Goal: Task Accomplishment & Management: Use online tool/utility

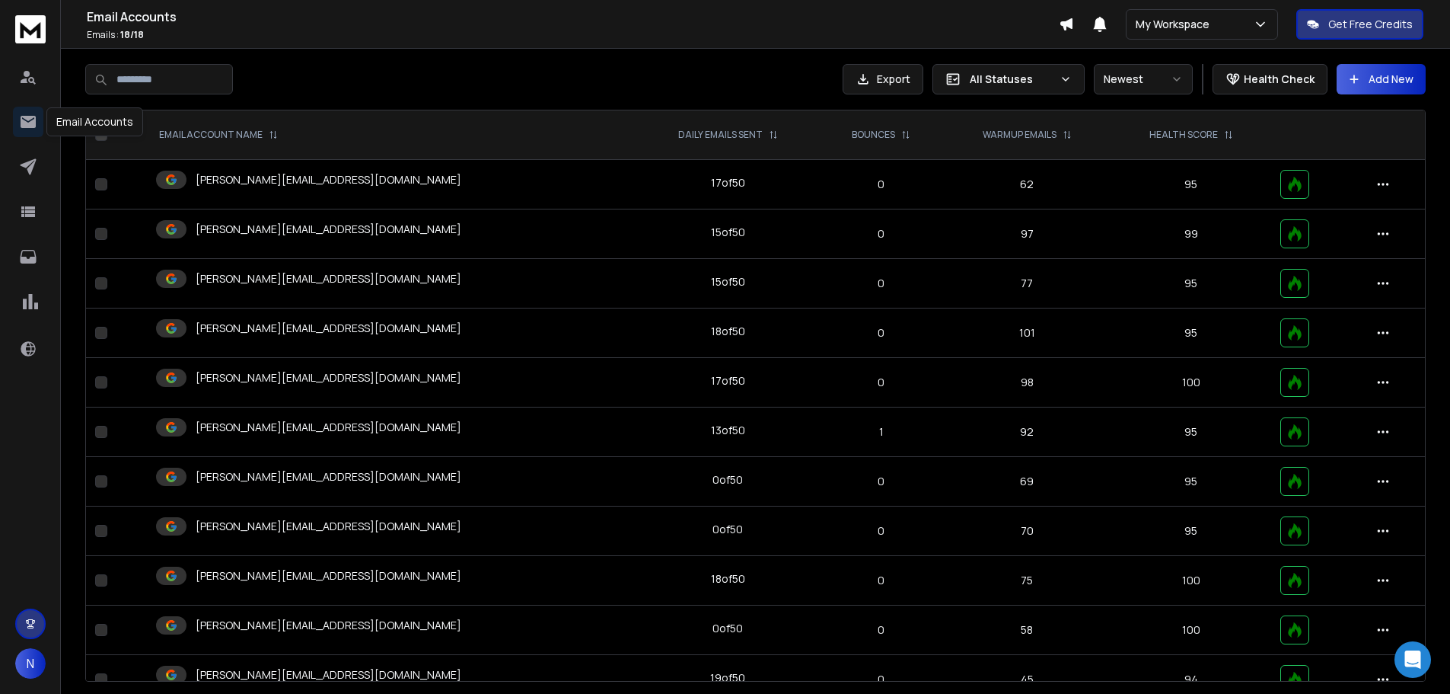
click at [30, 150] on div at bounding box center [30, 216] width 35 height 308
click at [33, 174] on icon at bounding box center [28, 167] width 18 height 18
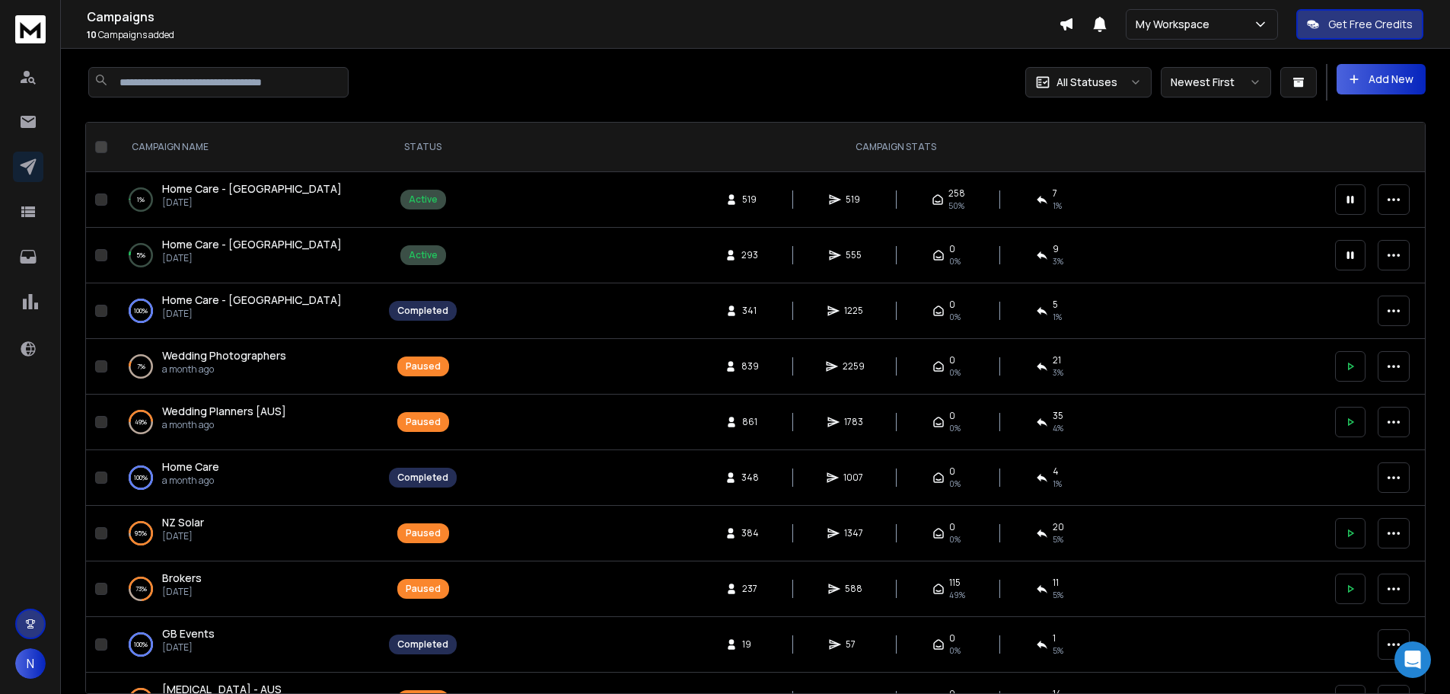
drag, startPoint x: 819, startPoint y: 116, endPoint x: 653, endPoint y: 148, distance: 168.9
click at [816, 116] on div "Campaigns 10 Campaigns Added All Statuses Newest First Add New CAMPAIGN NAME ST…" at bounding box center [755, 411] width 1341 height 694
drag, startPoint x: 60, startPoint y: 212, endPoint x: 31, endPoint y: 218, distance: 29.4
click at [58, 212] on div "N" at bounding box center [30, 347] width 61 height 694
click at [30, 218] on icon at bounding box center [28, 212] width 18 height 18
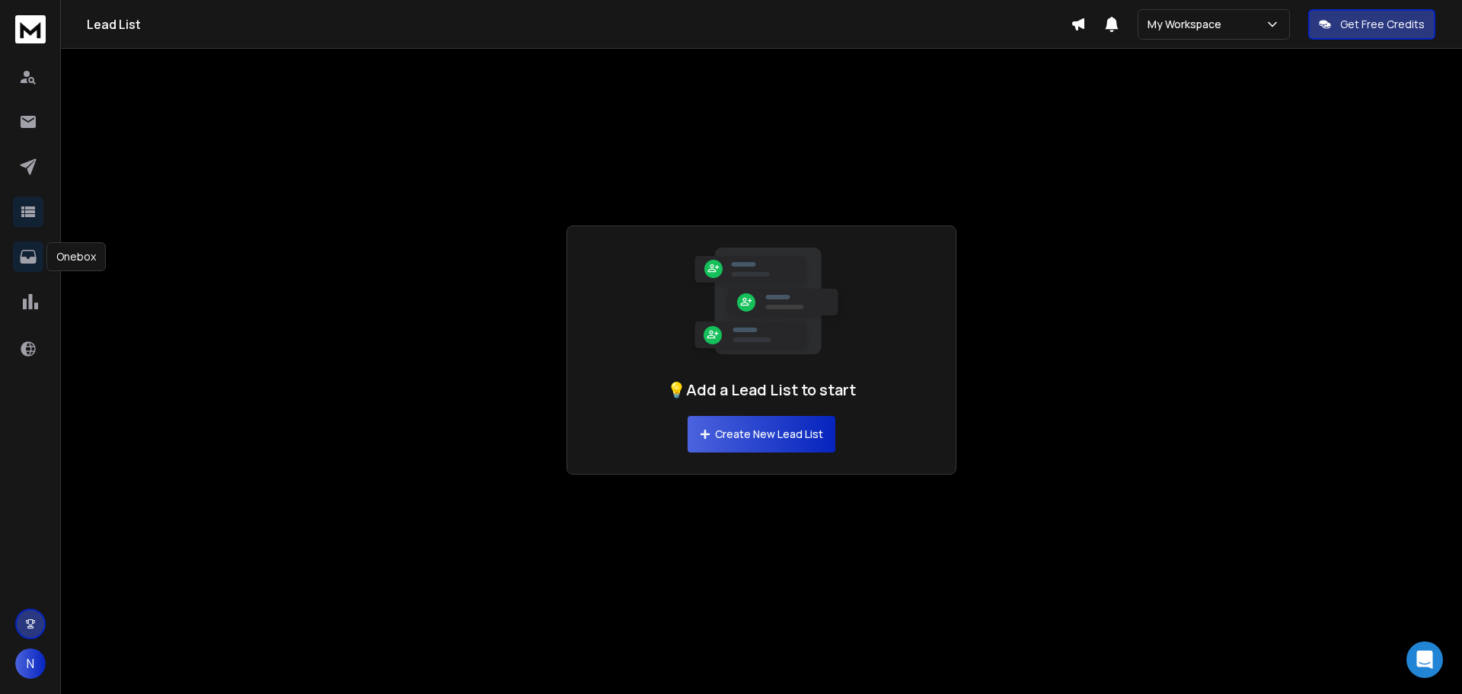
click at [27, 258] on icon at bounding box center [28, 256] width 18 height 18
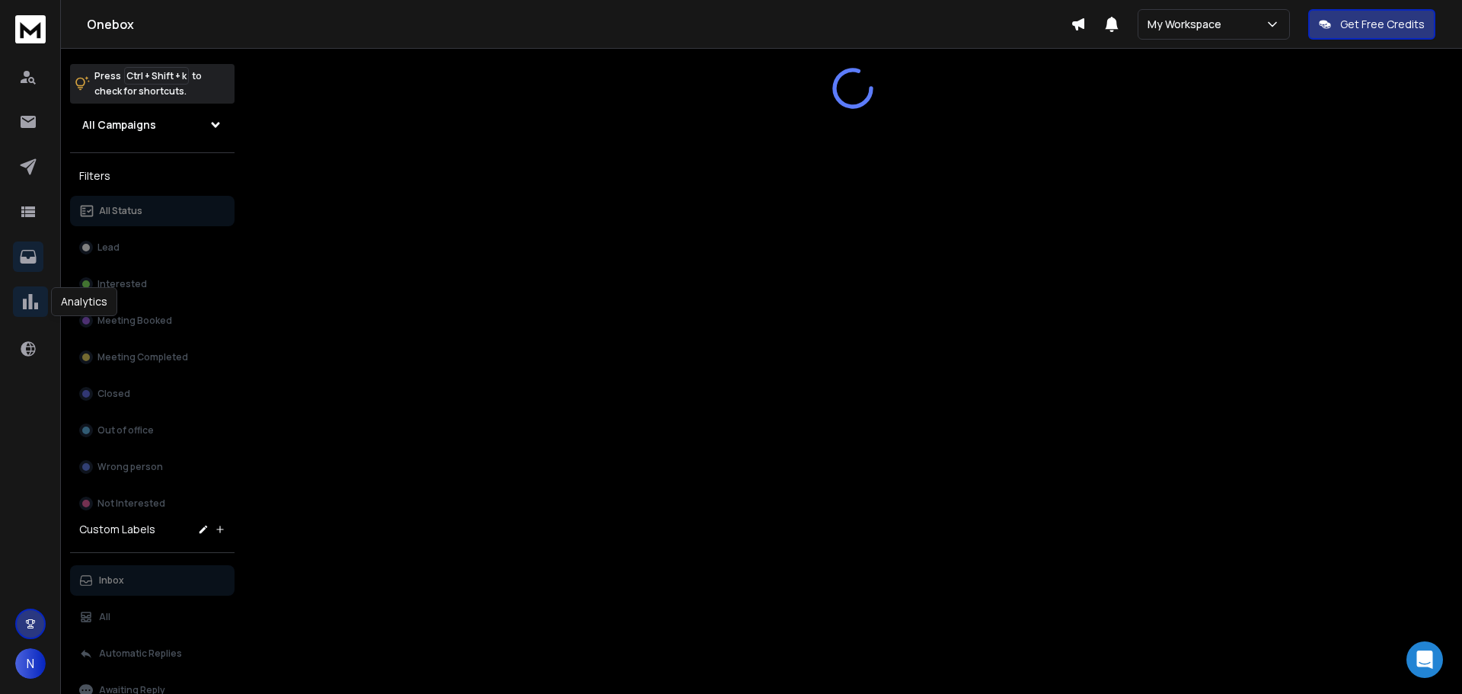
drag, startPoint x: 20, startPoint y: 299, endPoint x: 14, endPoint y: 312, distance: 14.0
click at [19, 299] on icon at bounding box center [30, 301] width 23 height 23
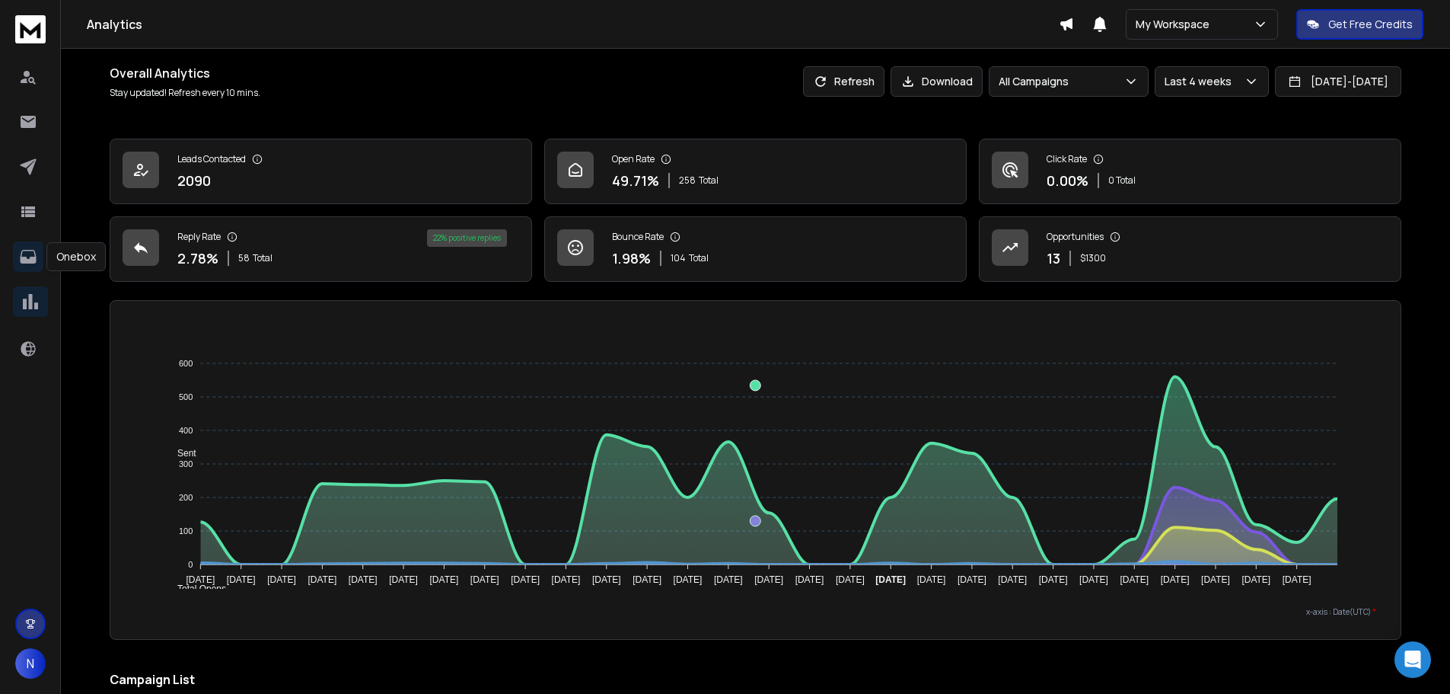
click at [30, 262] on icon at bounding box center [28, 257] width 16 height 14
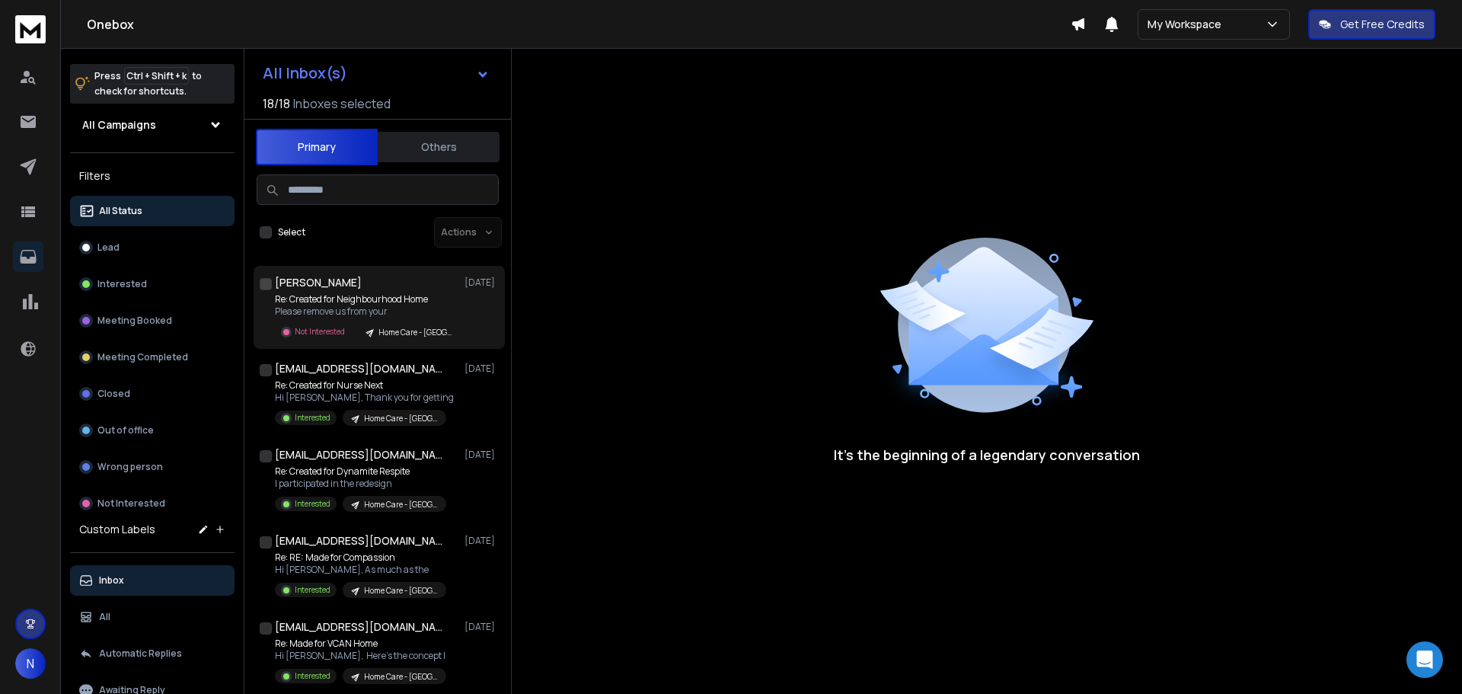
click at [413, 313] on p "Please remove us from your" at bounding box center [366, 311] width 183 height 12
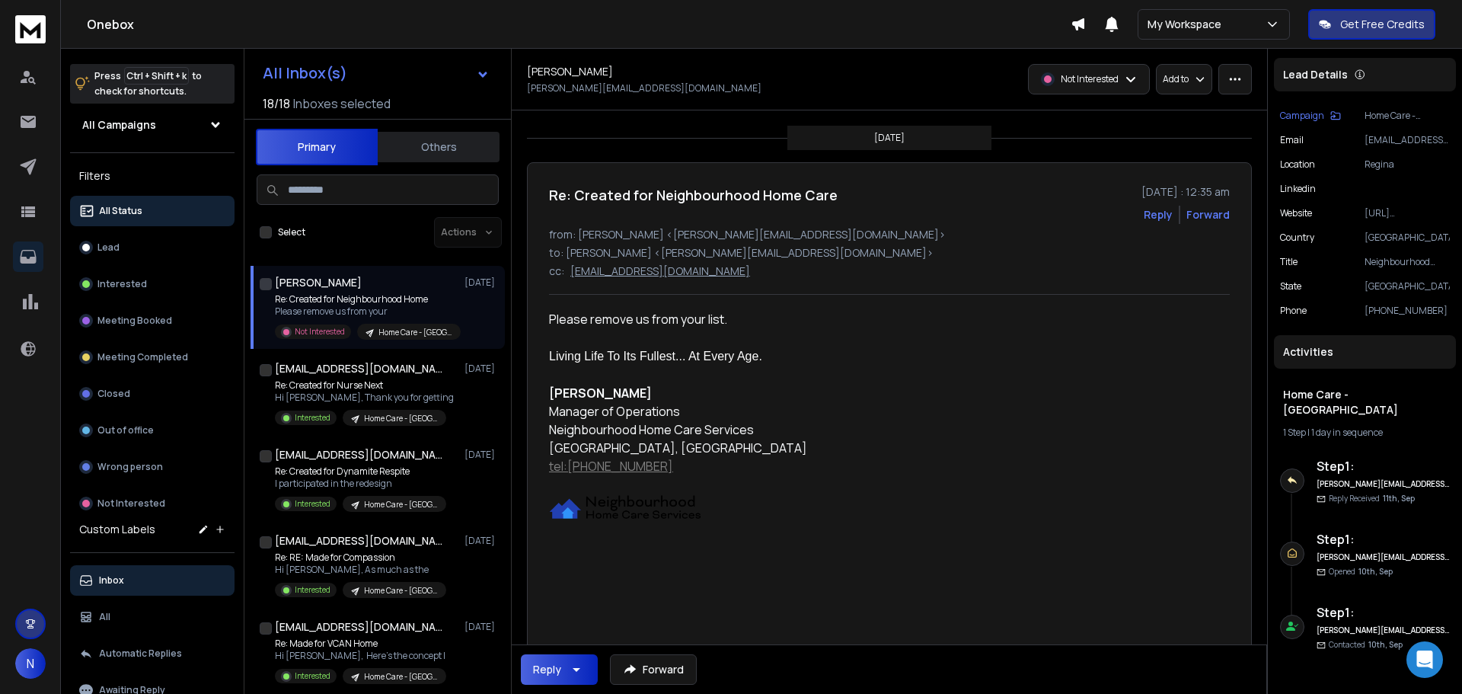
click at [633, 361] on font "Living Life To Its Fullest... At Every Age." at bounding box center [655, 355] width 213 height 13
click at [668, 328] on div at bounding box center [771, 337] width 445 height 18
click at [668, 327] on div "Please remove us from your list. Living Life To Its Fullest... At Every Age. [P…" at bounding box center [771, 470] width 445 height 321
click at [673, 317] on div "Please remove us from your list." at bounding box center [771, 319] width 445 height 18
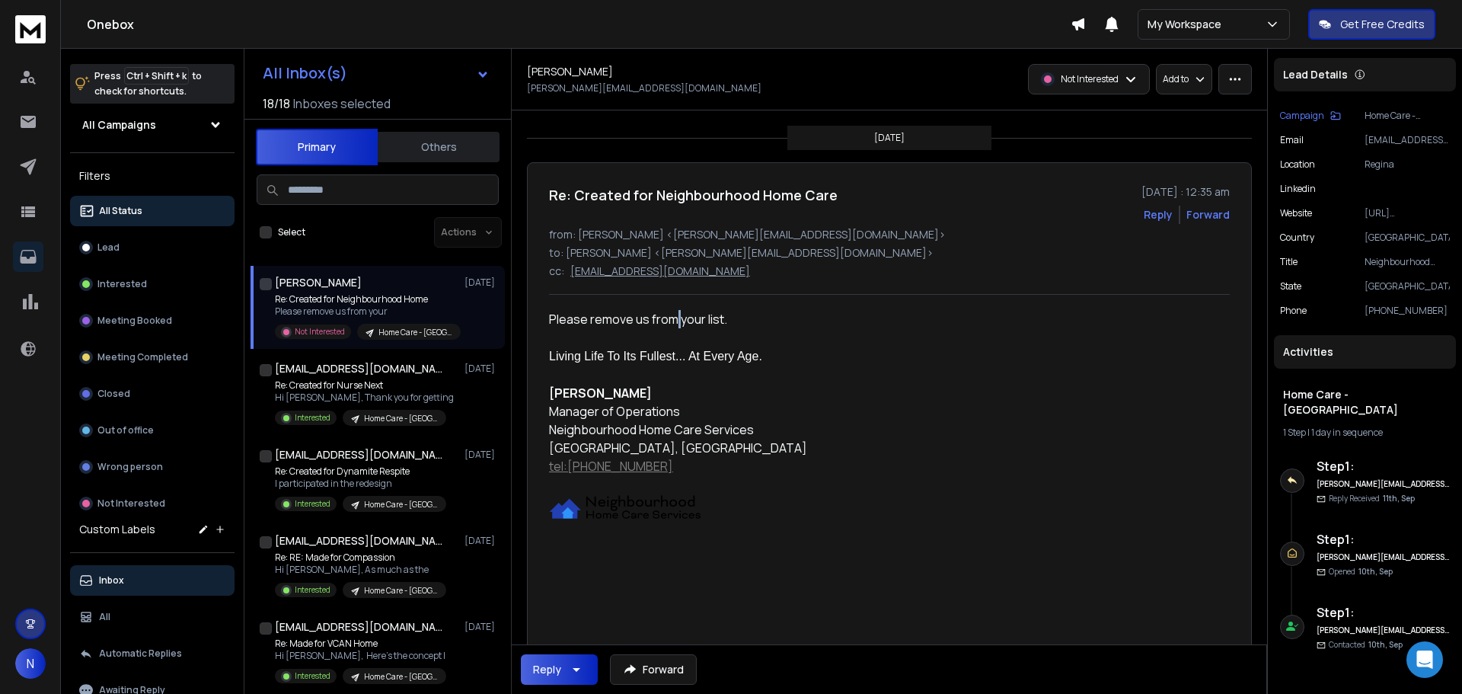
click at [673, 317] on div "Please remove us from your list." at bounding box center [771, 319] width 445 height 18
click at [685, 363] on div "Living Life To Its Fullest... At Every Age. [PERSON_NAME] Manager of Operations…" at bounding box center [771, 479] width 445 height 266
click at [685, 362] on font "Living Life To Its Fullest... At Every Age." at bounding box center [655, 355] width 213 height 13
click at [753, 324] on div "Please remove us from your list." at bounding box center [771, 319] width 445 height 18
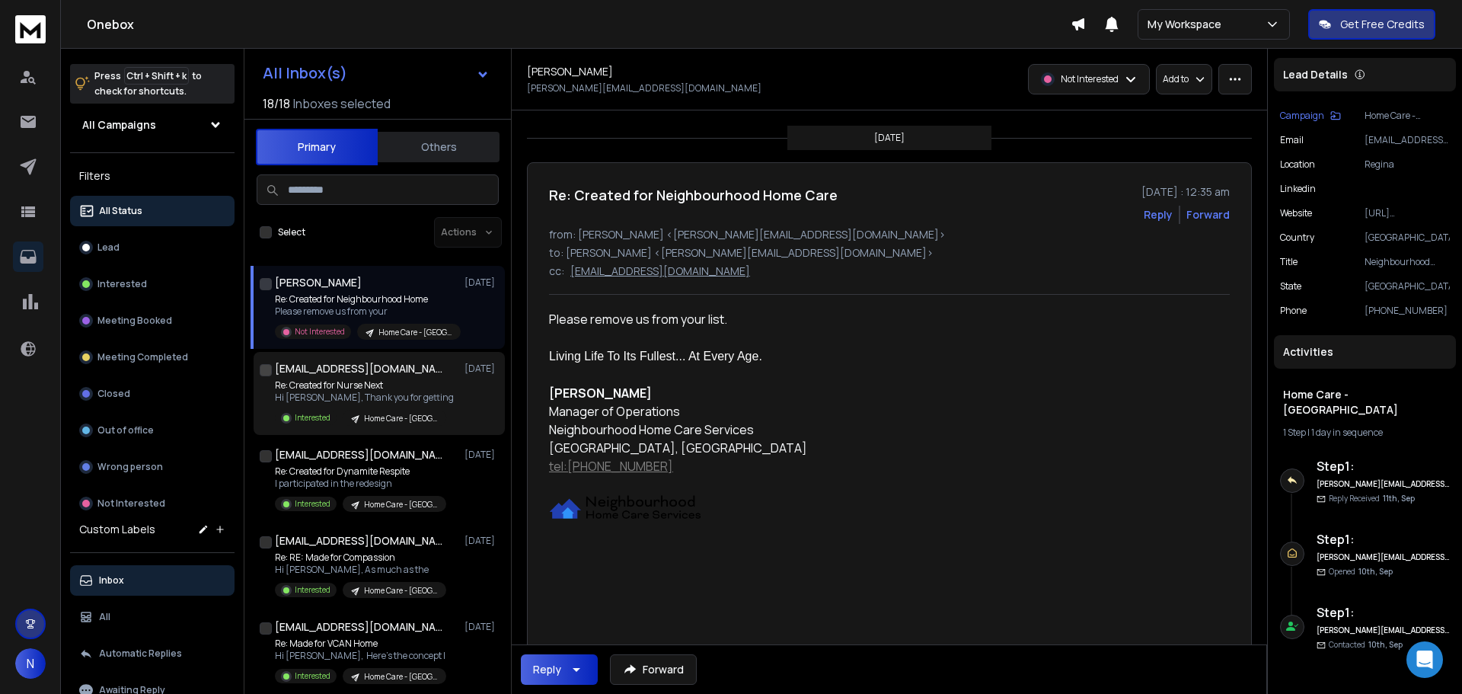
click at [323, 388] on p "Re: Created for Nurse Next" at bounding box center [364, 385] width 179 height 12
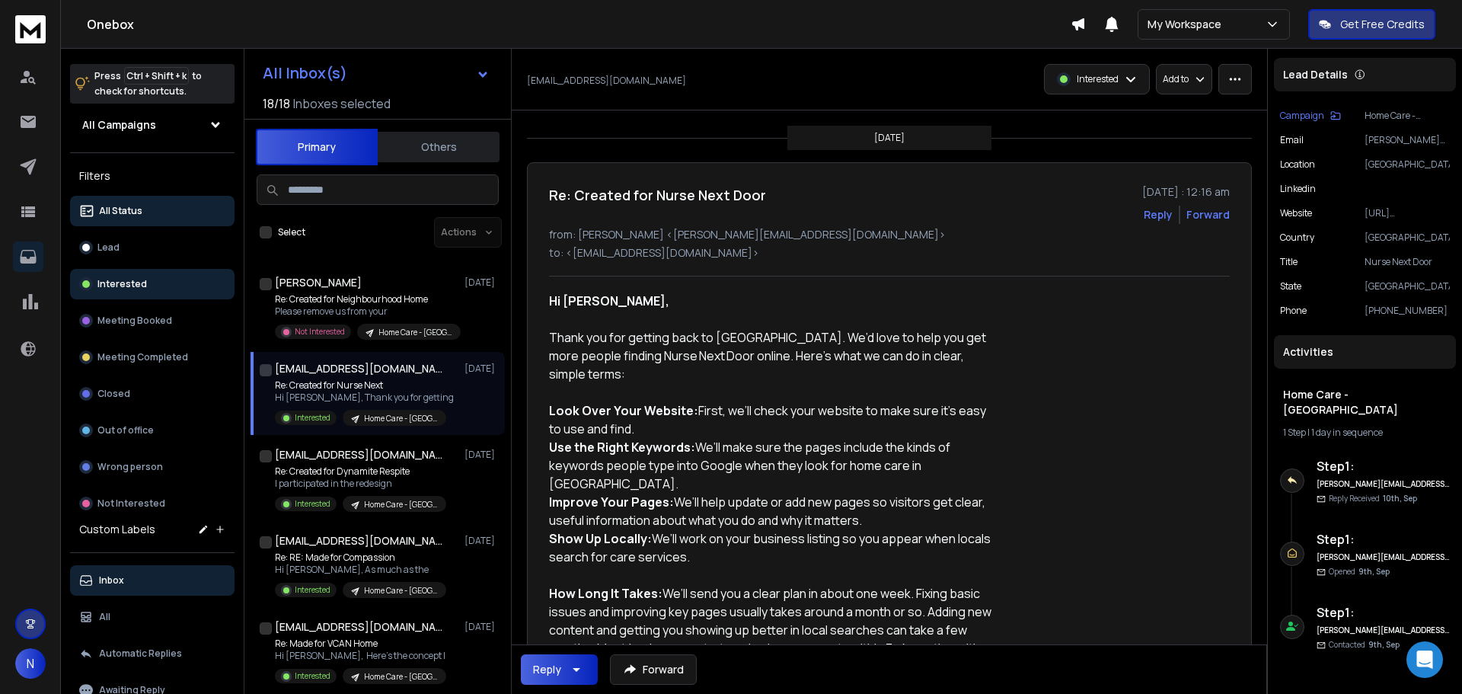
click at [126, 278] on p "Interested" at bounding box center [121, 284] width 49 height 12
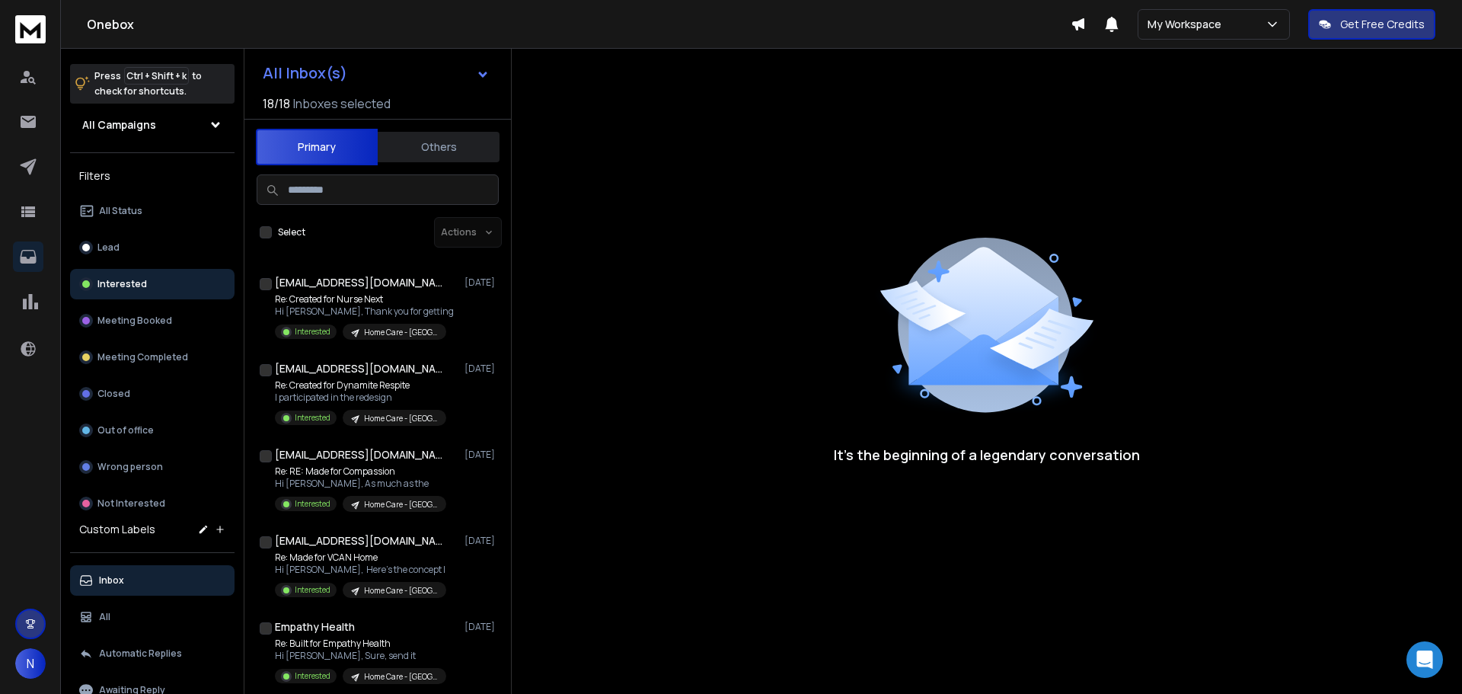
click at [149, 227] on div "All Status Lead Interested Meeting Booked Meeting Completed Closed Out of offic…" at bounding box center [152, 357] width 164 height 323
click at [150, 223] on button "All Status" at bounding box center [152, 211] width 164 height 30
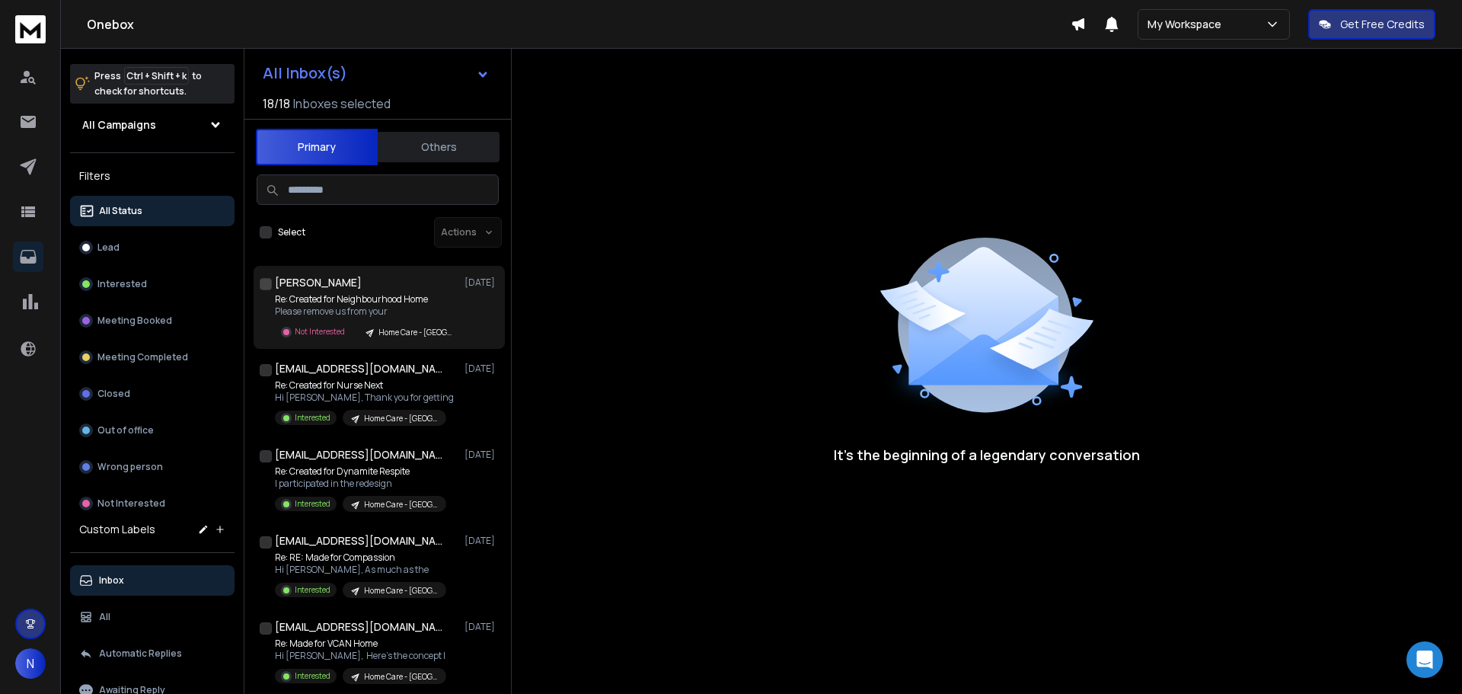
click at [409, 301] on p "Re: Created for Neighbourhood Home" at bounding box center [366, 299] width 183 height 12
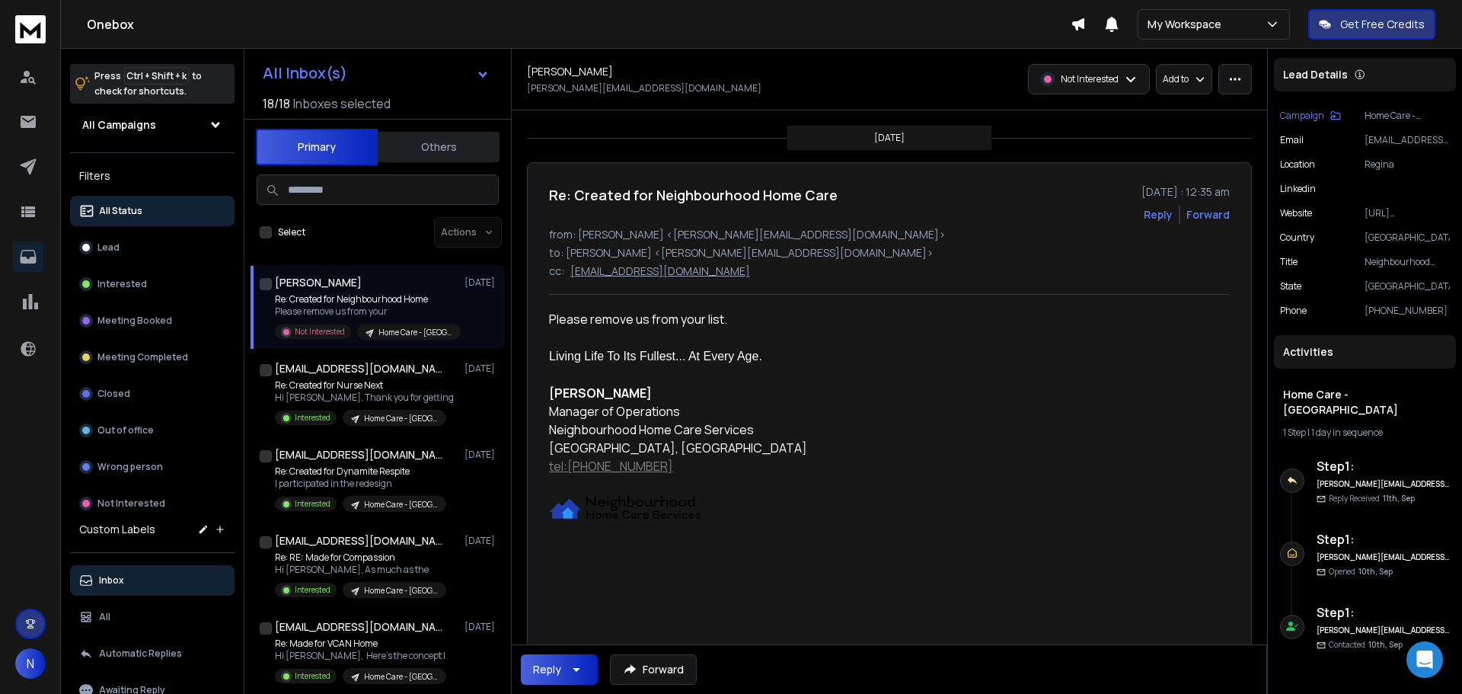
drag, startPoint x: 330, startPoint y: 314, endPoint x: 308, endPoint y: 314, distance: 21.3
drag, startPoint x: 307, startPoint y: 314, endPoint x: 807, endPoint y: 336, distance: 500.7
click at [807, 336] on div at bounding box center [771, 337] width 445 height 18
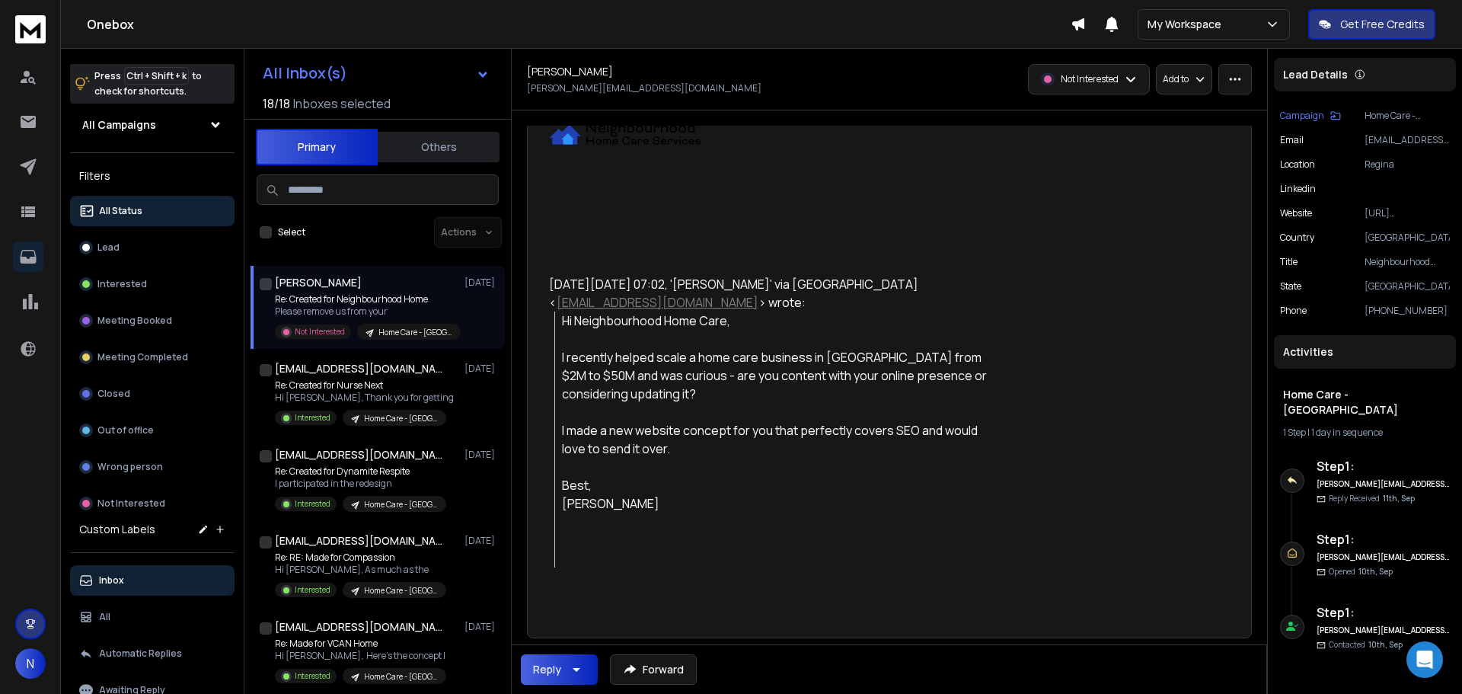
scroll to position [381, 0]
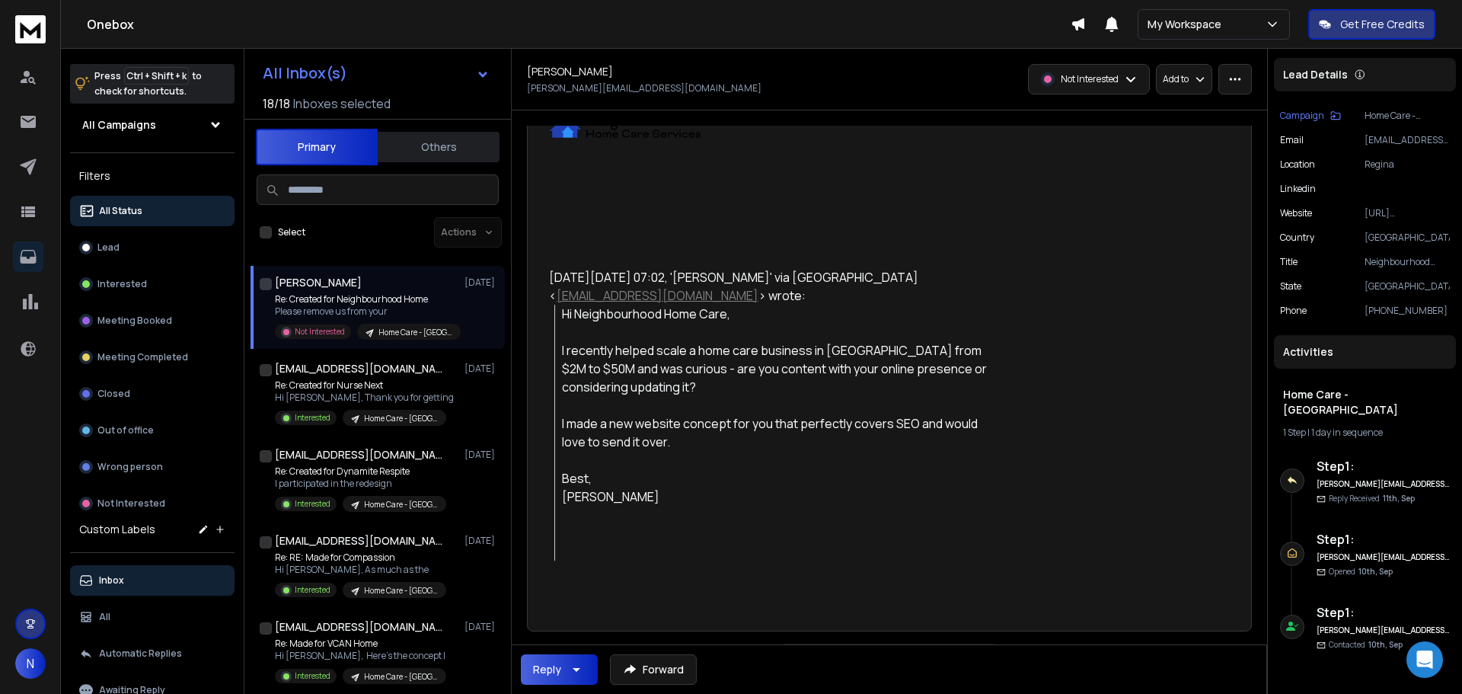
click at [650, 359] on div "I recently helped scale a home care business in [GEOGRAPHIC_DATA] from $2M to $…" at bounding box center [778, 368] width 432 height 55
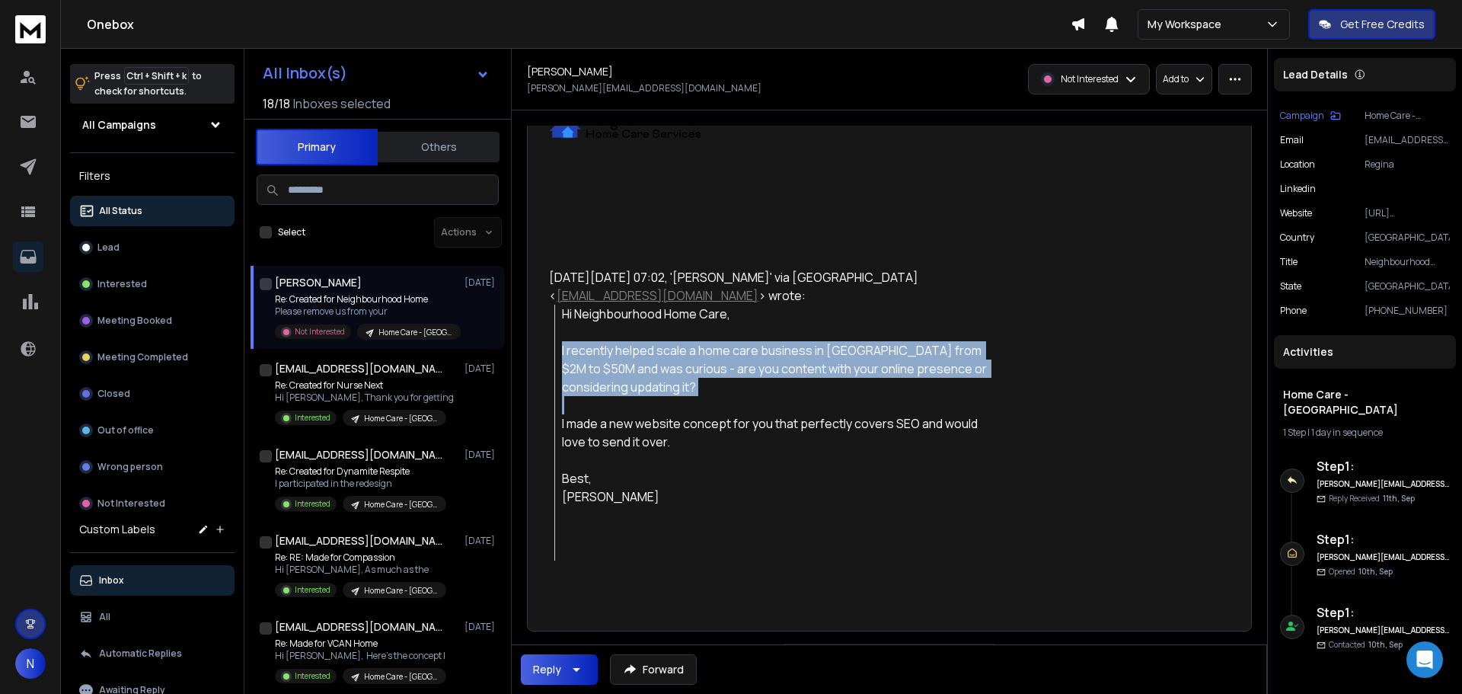
click at [650, 359] on div "I recently helped scale a home care business in [GEOGRAPHIC_DATA] from $2M to $…" at bounding box center [778, 368] width 432 height 55
click at [750, 378] on div "I recently helped scale a home care business in [GEOGRAPHIC_DATA] from $2M to $…" at bounding box center [778, 368] width 432 height 55
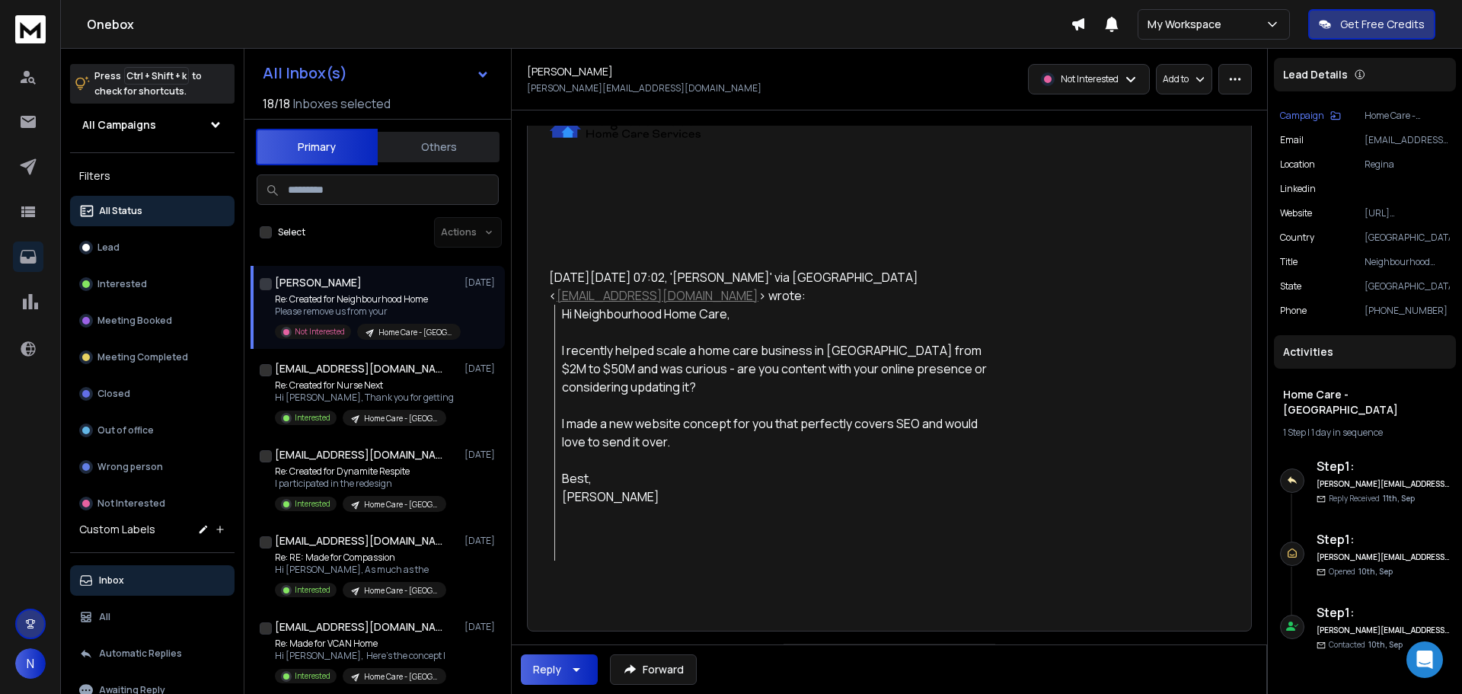
click at [891, 414] on div "I made a new website concept for you that perfectly covers SEO and would love t…" at bounding box center [778, 432] width 432 height 37
click at [894, 414] on div "I made a new website concept for you that perfectly covers SEO and would love t…" at bounding box center [778, 432] width 432 height 37
drag, startPoint x: 894, startPoint y: 415, endPoint x: 904, endPoint y: 422, distance: 12.0
click at [896, 417] on div "I made a new website concept for you that perfectly covers SEO and would love t…" at bounding box center [778, 432] width 432 height 37
click at [904, 422] on div "I made a new website concept for you that perfectly covers SEO and would love t…" at bounding box center [778, 432] width 432 height 37
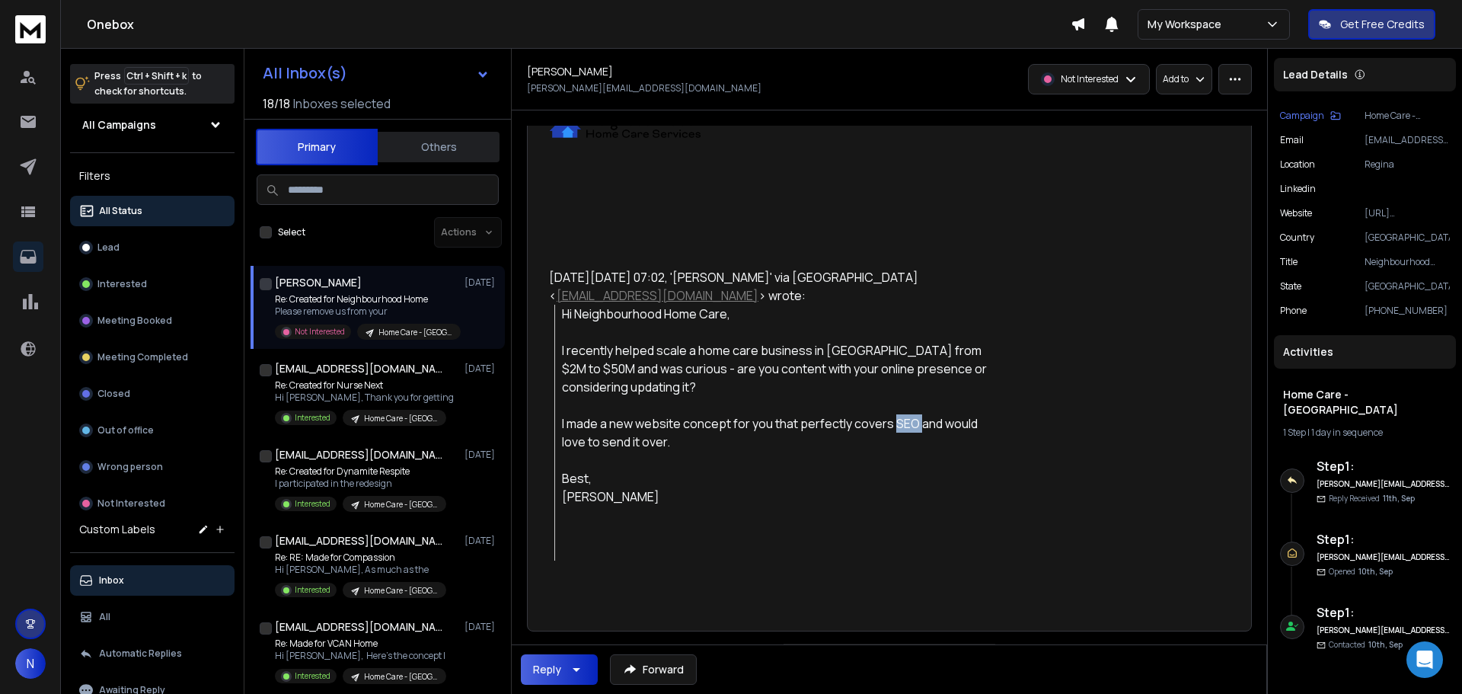
click at [904, 422] on div "I made a new website concept for you that perfectly covers SEO and would love t…" at bounding box center [778, 432] width 432 height 37
click at [889, 478] on div "Best," at bounding box center [778, 478] width 432 height 18
click at [792, 454] on div at bounding box center [778, 460] width 432 height 18
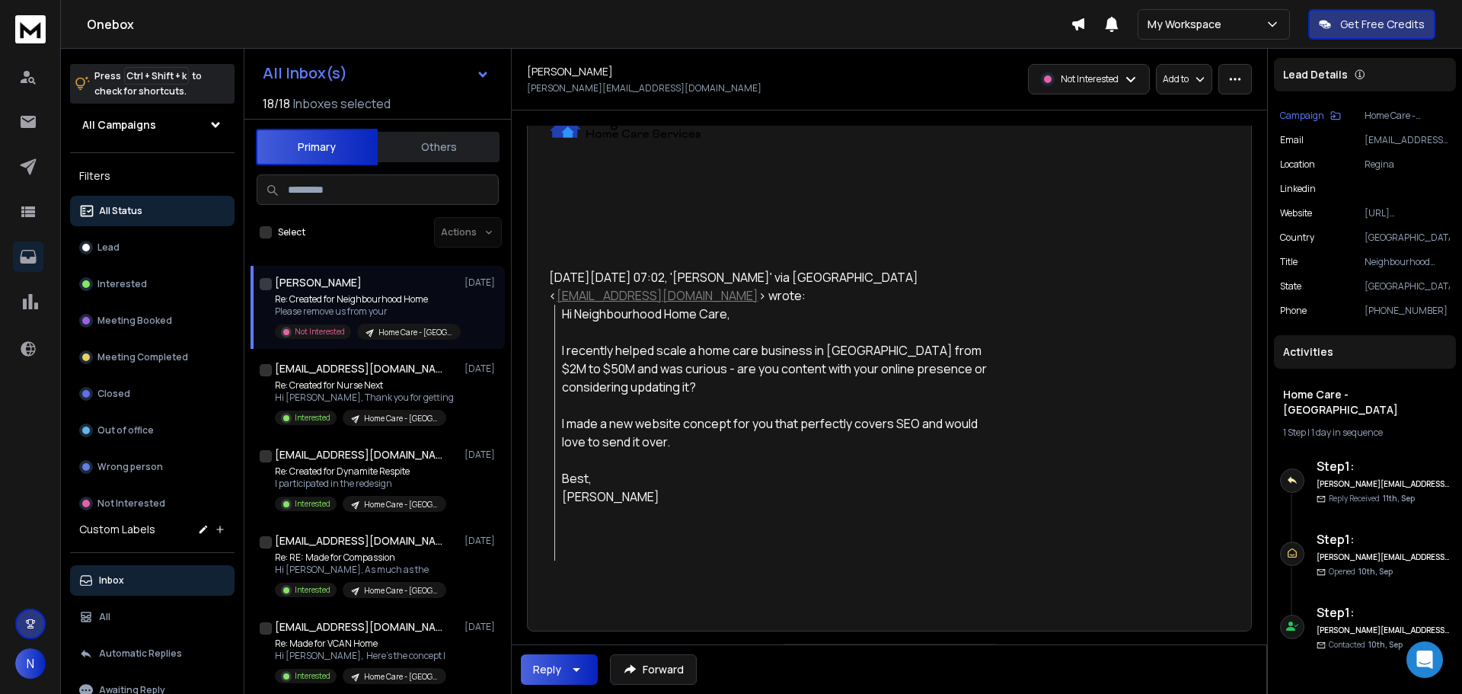
click at [791, 443] on div "I made a new website concept for you that perfectly covers SEO and would love t…" at bounding box center [778, 432] width 432 height 37
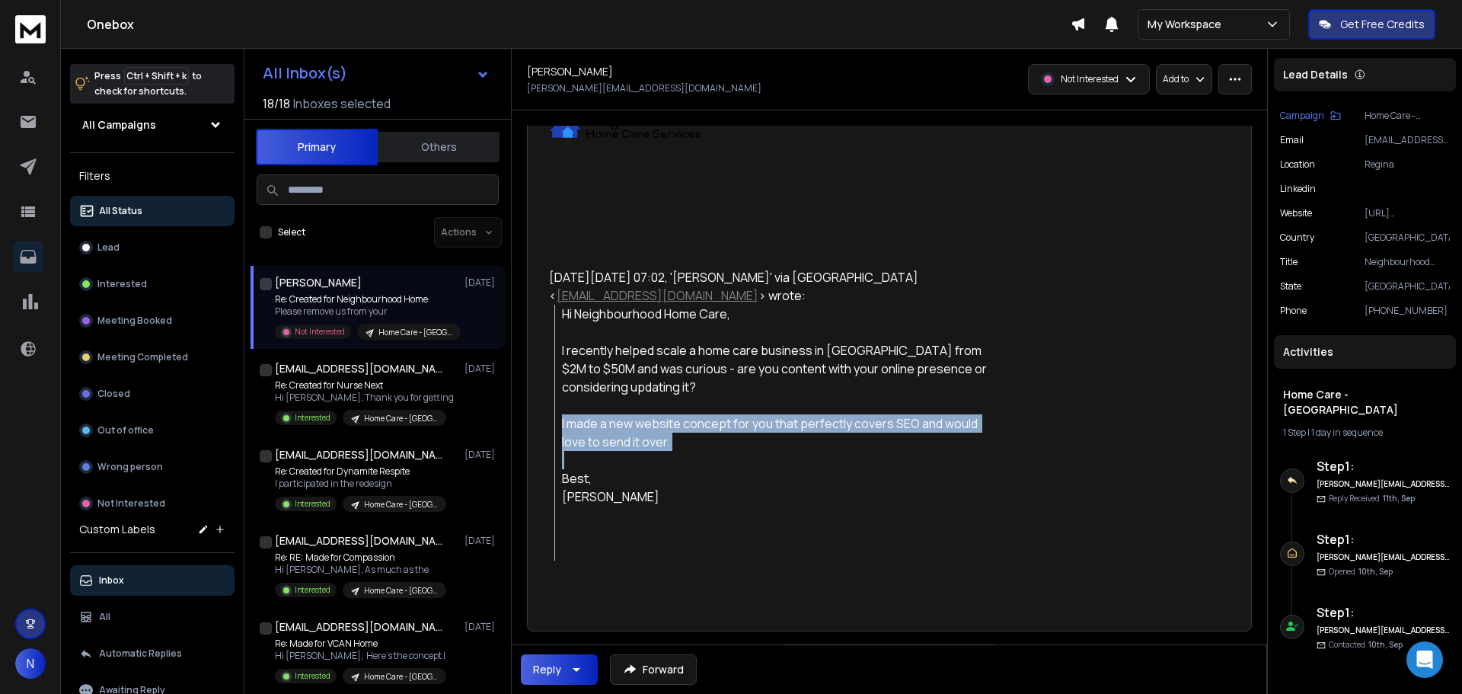
click at [791, 443] on div "I made a new website concept for you that perfectly covers SEO and would love t…" at bounding box center [778, 432] width 432 height 37
click at [795, 426] on div "I made a new website concept for you that perfectly covers SEO and would love t…" at bounding box center [778, 432] width 432 height 37
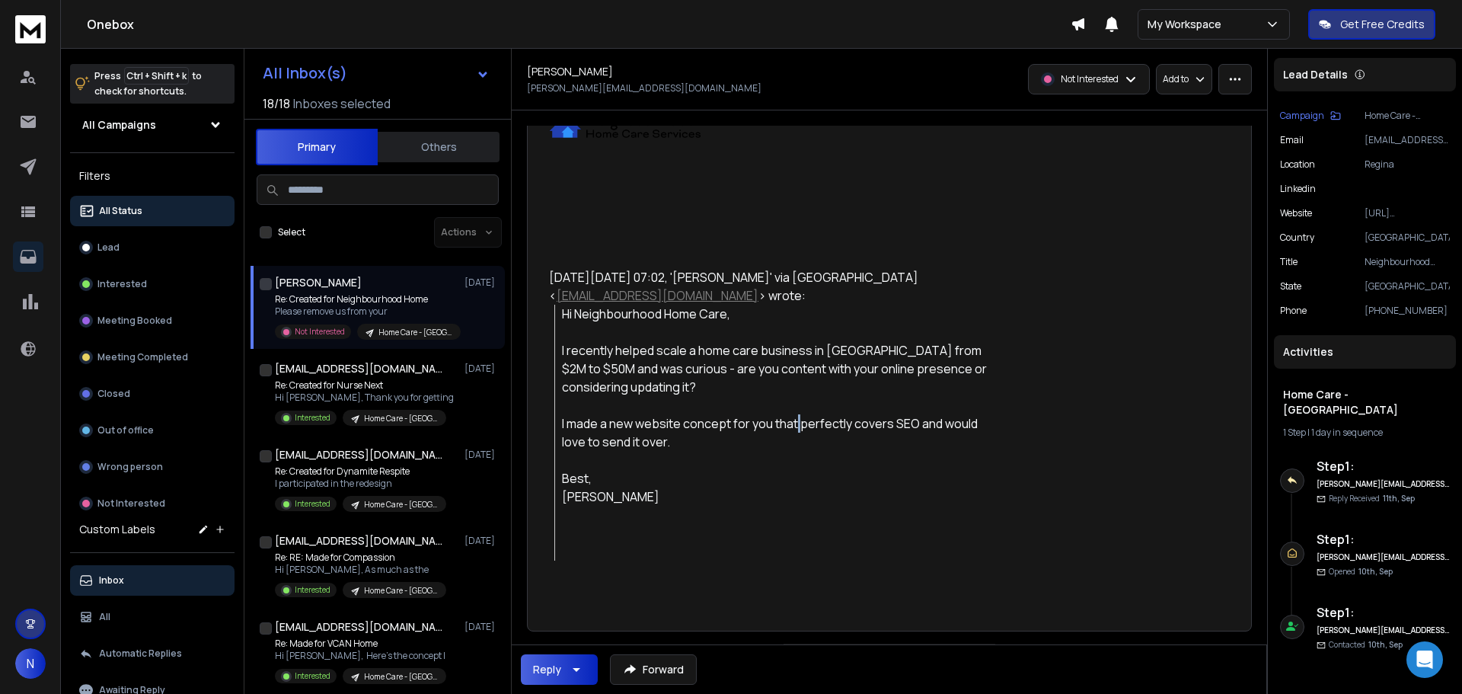
drag, startPoint x: 795, startPoint y: 426, endPoint x: 754, endPoint y: 207, distance: 222.9
click at [795, 426] on div "I made a new website concept for you that perfectly covers SEO and would love t…" at bounding box center [778, 432] width 432 height 37
